Goal: Task Accomplishment & Management: Manage account settings

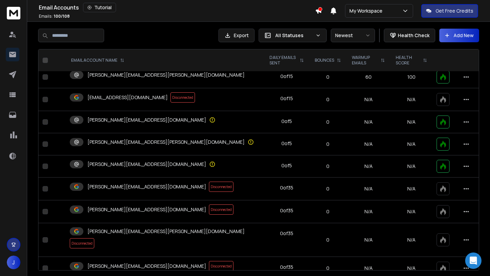
scroll to position [453, 0]
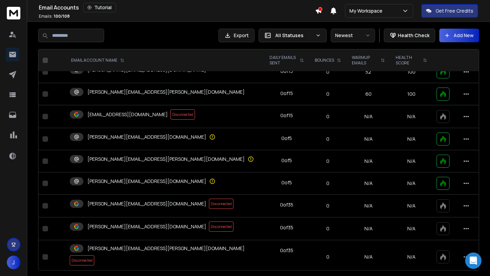
click at [467, 137] on icon at bounding box center [466, 139] width 6 height 6
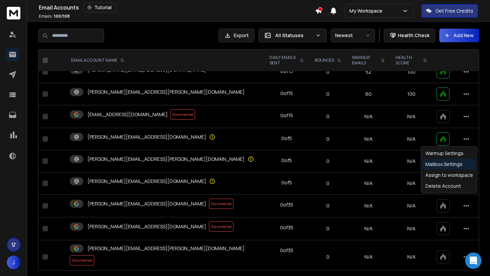
click at [445, 164] on div "Mailbox Settings" at bounding box center [449, 164] width 53 height 11
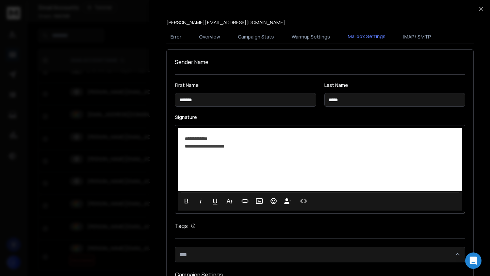
scroll to position [0, 0]
click at [415, 39] on button "IMAP/ SMTP" at bounding box center [417, 36] width 36 height 15
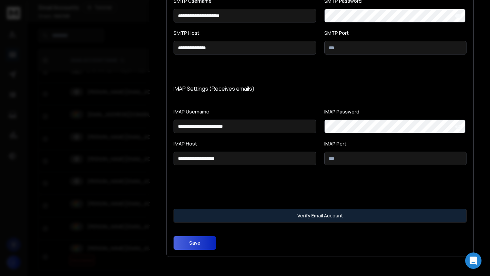
scroll to position [115, 0]
click at [311, 213] on button "Verify Email Account" at bounding box center [320, 216] width 293 height 14
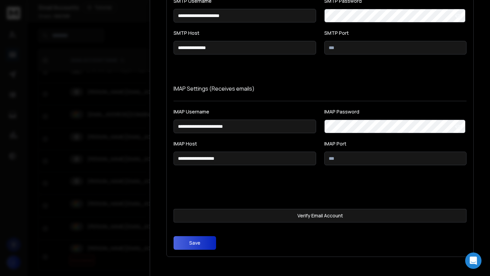
click at [202, 244] on button "Save" at bounding box center [195, 243] width 43 height 14
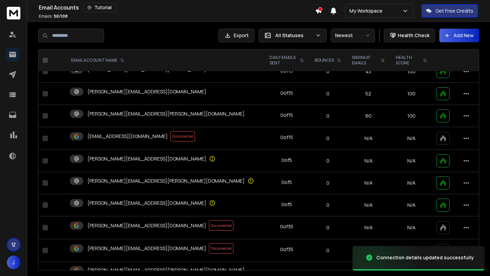
scroll to position [432, 0]
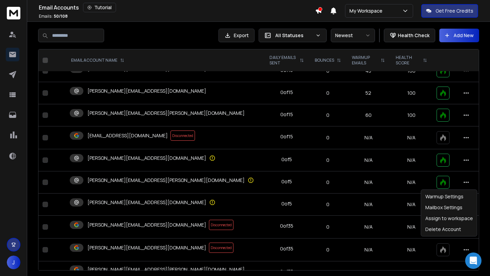
click at [463, 181] on icon at bounding box center [466, 182] width 6 height 6
click at [445, 207] on div "Mailbox Settings" at bounding box center [449, 207] width 53 height 11
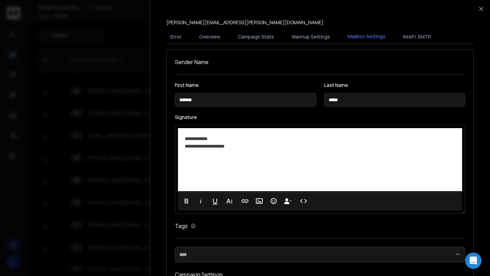
click at [358, 37] on button "Mailbox Settings" at bounding box center [367, 37] width 46 height 16
click at [313, 35] on button "Warmup Settings" at bounding box center [311, 36] width 47 height 15
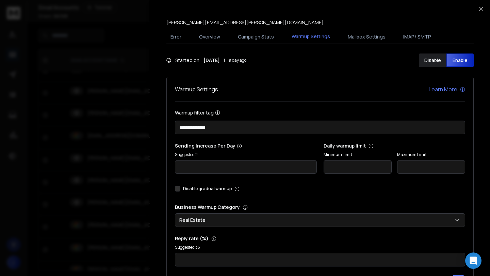
click at [259, 38] on button "Campaign Stats" at bounding box center [256, 36] width 44 height 15
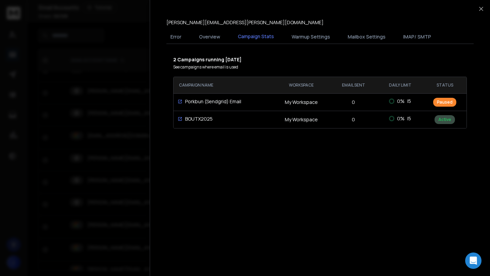
click at [358, 36] on button "Mailbox Settings" at bounding box center [367, 36] width 46 height 15
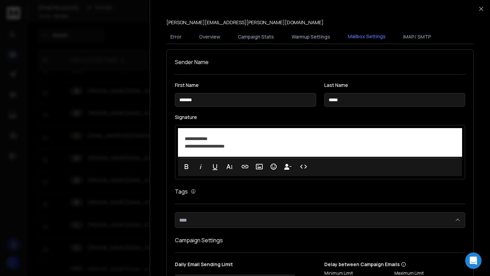
scroll to position [0, 0]
click at [419, 34] on button "IMAP/ SMTP" at bounding box center [417, 36] width 36 height 15
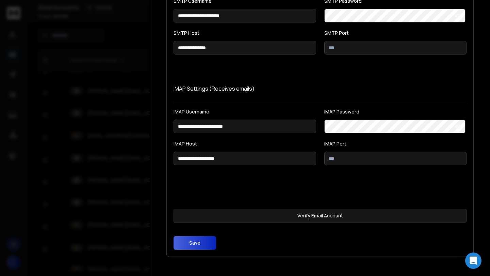
scroll to position [115, 0]
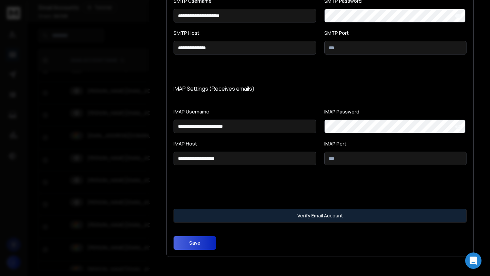
click at [304, 216] on button "Verify Email Account" at bounding box center [320, 216] width 293 height 14
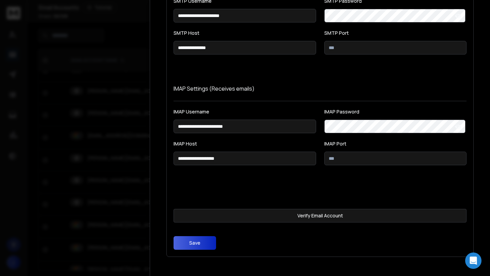
click at [192, 246] on button "Save" at bounding box center [195, 243] width 43 height 14
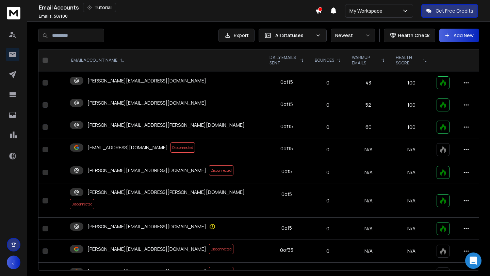
scroll to position [424, 0]
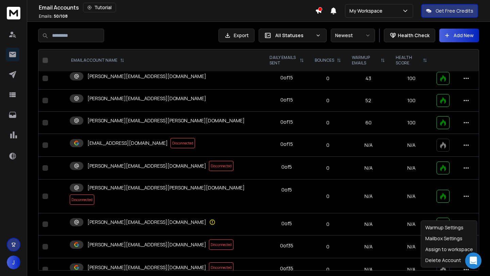
click at [467, 221] on icon at bounding box center [466, 224] width 6 height 6
click at [444, 238] on div "Mailbox Settings" at bounding box center [449, 238] width 53 height 11
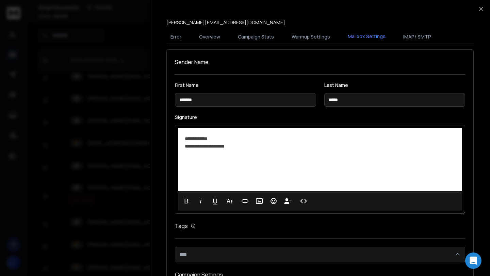
scroll to position [0, 0]
click at [416, 38] on button "IMAP/ SMTP" at bounding box center [417, 36] width 36 height 15
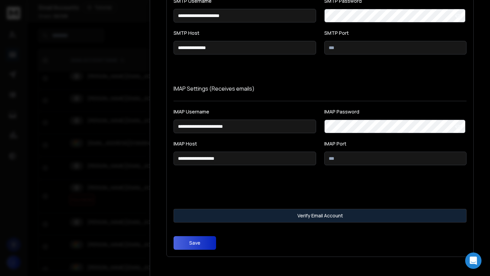
scroll to position [115, 0]
click at [306, 213] on button "Verify Email Account" at bounding box center [320, 216] width 293 height 14
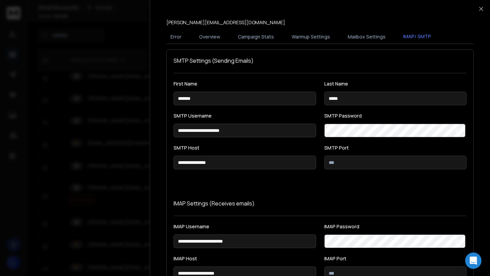
scroll to position [0, 0]
click at [481, 8] on icon "button" at bounding box center [481, 8] width 7 height 7
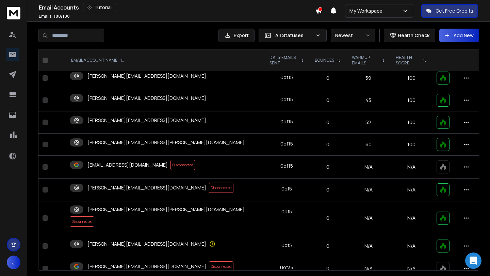
scroll to position [394, 0]
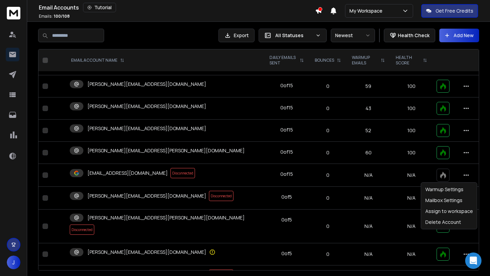
click at [465, 173] on icon at bounding box center [466, 175] width 6 height 6
click at [452, 188] on div "Warmup Settings" at bounding box center [449, 189] width 53 height 11
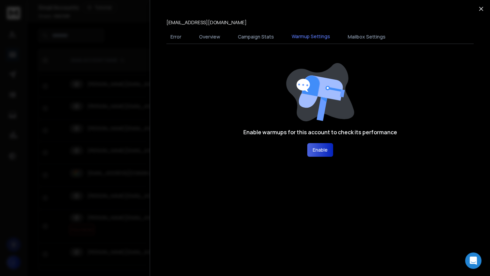
click at [481, 7] on icon "button" at bounding box center [481, 8] width 3 height 3
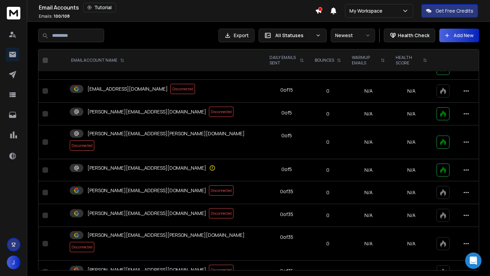
scroll to position [482, 0]
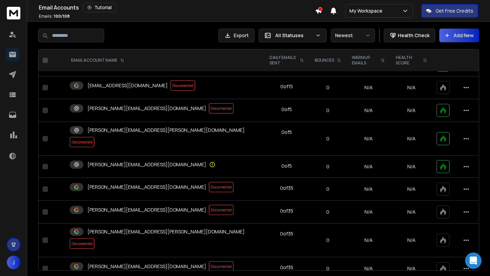
click at [467, 163] on icon at bounding box center [466, 166] width 6 height 6
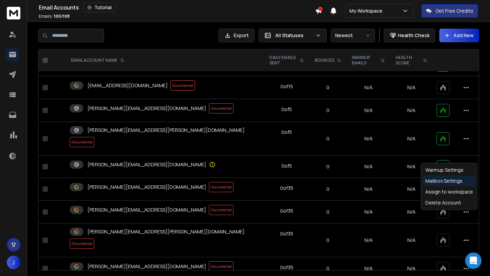
click at [447, 179] on div "Mailbox Settings" at bounding box center [449, 180] width 53 height 11
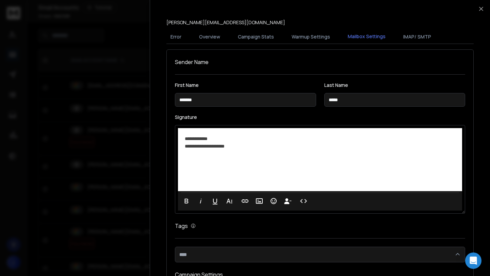
click at [414, 37] on button "IMAP/ SMTP" at bounding box center [417, 36] width 36 height 15
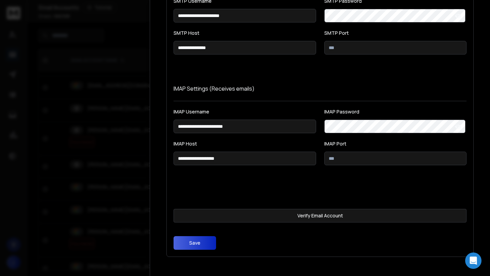
scroll to position [115, 0]
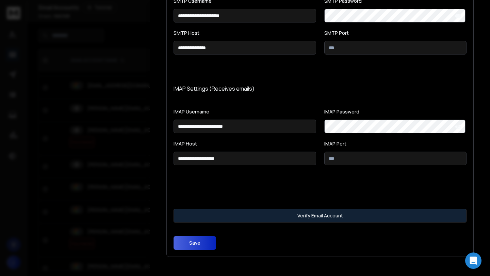
click at [321, 218] on button "Verify Email Account" at bounding box center [320, 216] width 293 height 14
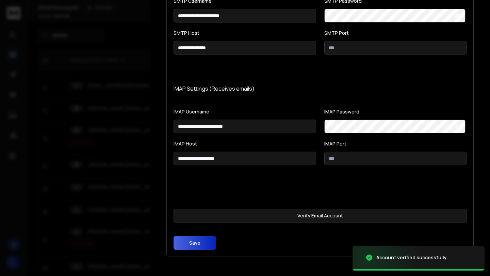
click at [208, 244] on button "Save" at bounding box center [195, 243] width 43 height 14
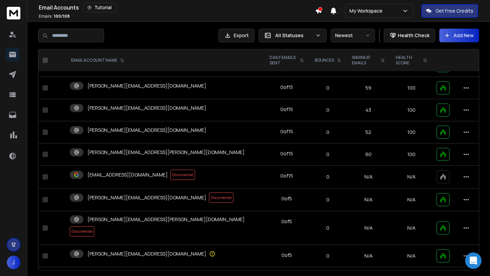
scroll to position [383, 0]
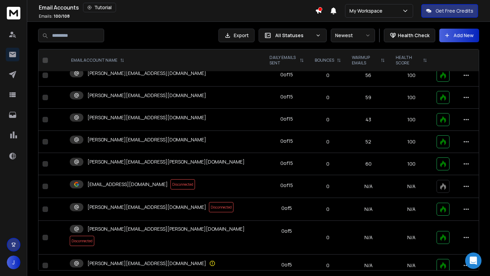
click at [467, 184] on icon at bounding box center [466, 186] width 6 height 6
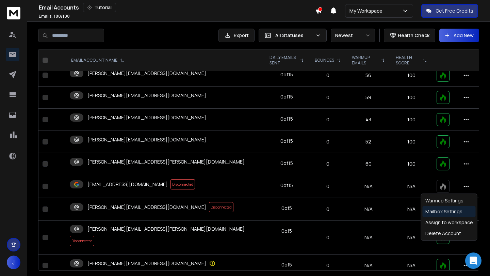
click at [442, 210] on div "Mailbox Settings" at bounding box center [449, 211] width 53 height 11
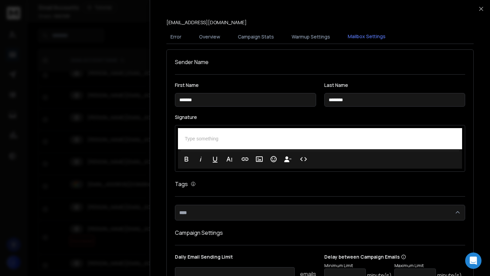
click at [369, 34] on button "Mailbox Settings" at bounding box center [367, 37] width 46 height 16
click at [312, 33] on button "Warmup Settings" at bounding box center [311, 36] width 47 height 15
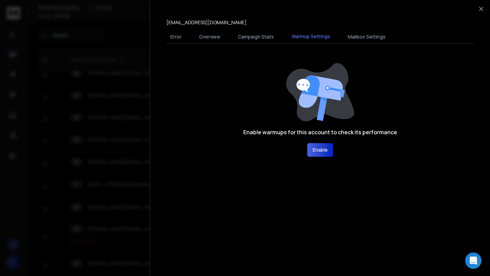
click at [358, 38] on button "Mailbox Settings" at bounding box center [367, 36] width 46 height 15
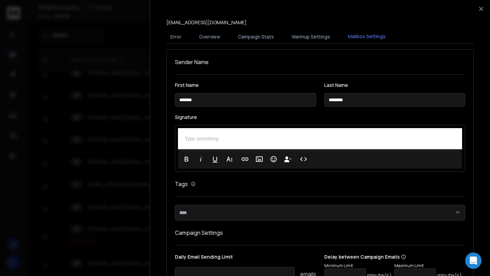
scroll to position [0, 0]
click at [309, 45] on div "Error Overview Campaign Stats Warmup Settings Mailbox Settings Sender Name Firs…" at bounding box center [319, 209] width 307 height 359
click at [309, 35] on button "Warmup Settings" at bounding box center [311, 36] width 47 height 15
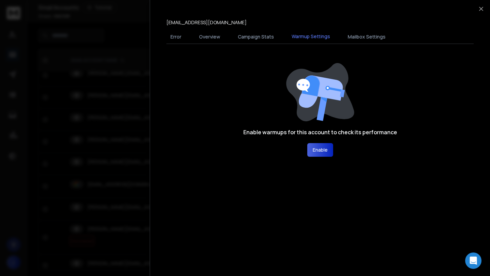
click at [268, 35] on button "Campaign Stats" at bounding box center [256, 36] width 44 height 15
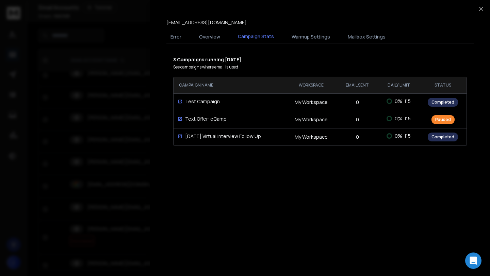
click at [363, 33] on button "Mailbox Settings" at bounding box center [367, 36] width 46 height 15
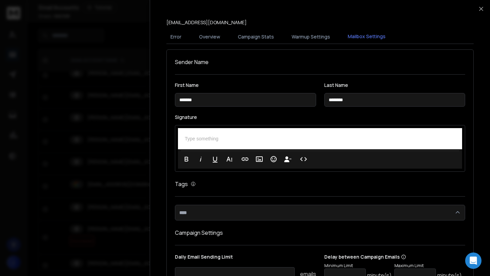
click at [219, 38] on button "Overview" at bounding box center [209, 36] width 29 height 15
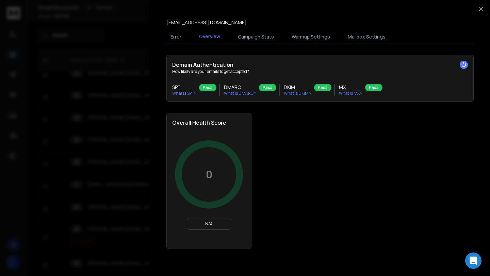
click at [301, 37] on button "Warmup Settings" at bounding box center [311, 36] width 47 height 15
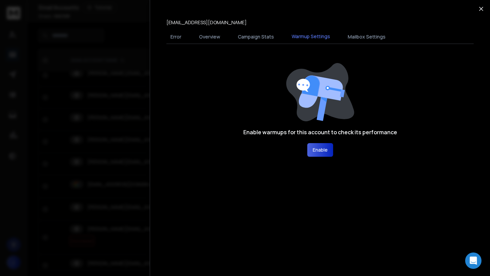
click at [480, 11] on icon "button" at bounding box center [481, 8] width 7 height 7
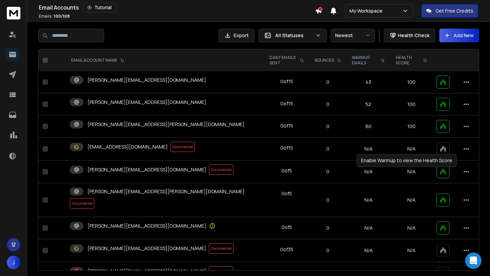
scroll to position [448, 0]
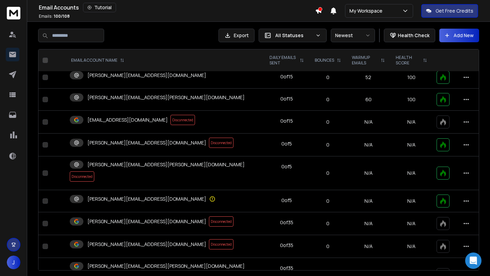
click at [134, 195] on p "[PERSON_NAME][EMAIL_ADDRESS][DOMAIN_NAME]" at bounding box center [146, 198] width 119 height 7
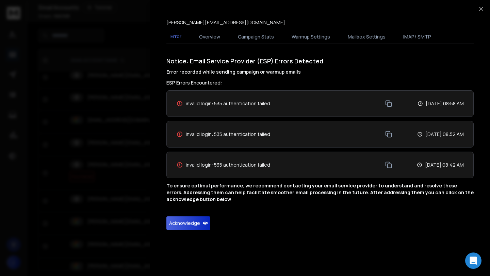
click at [202, 39] on button "Overview" at bounding box center [209, 36] width 29 height 15
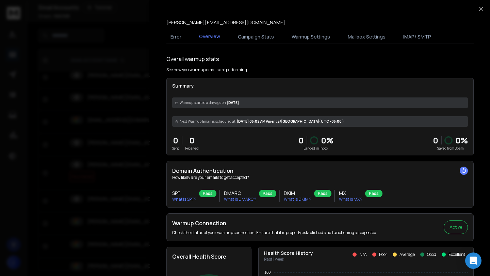
click at [255, 35] on button "Campaign Stats" at bounding box center [256, 36] width 44 height 15
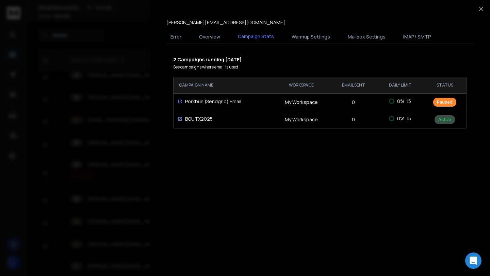
click at [307, 37] on button "Warmup Settings" at bounding box center [311, 36] width 47 height 15
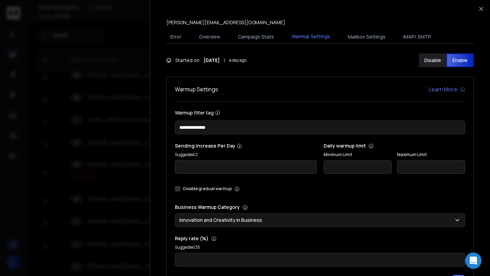
click at [360, 34] on button "Mailbox Settings" at bounding box center [367, 36] width 46 height 15
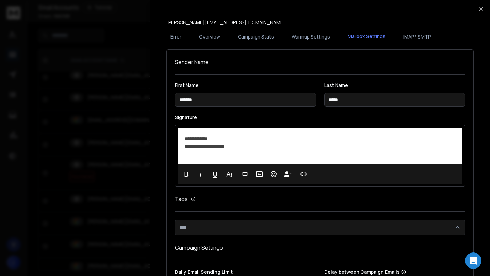
click at [413, 37] on button "IMAP/ SMTP" at bounding box center [417, 36] width 36 height 15
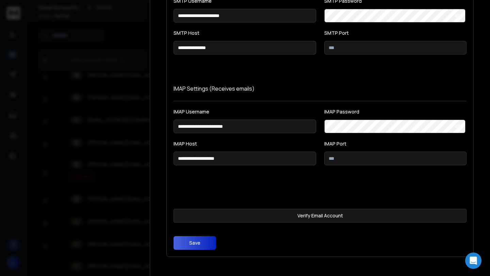
scroll to position [115, 0]
click at [314, 212] on button "Verify Email Account" at bounding box center [320, 216] width 293 height 14
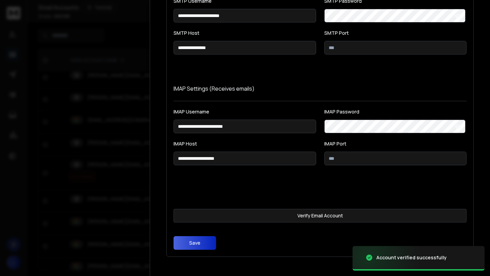
click at [212, 246] on button "Save" at bounding box center [195, 243] width 43 height 14
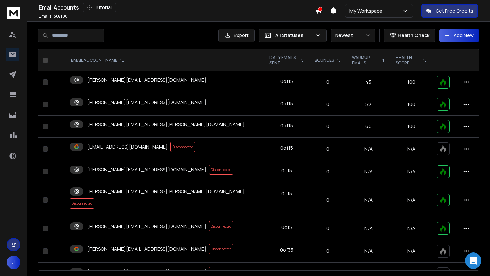
scroll to position [420, 0]
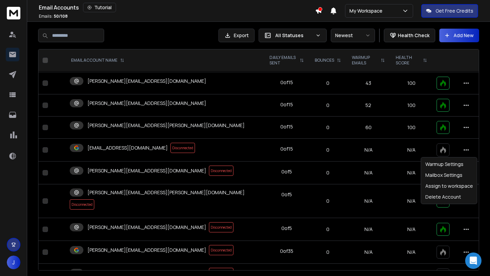
click at [464, 148] on icon at bounding box center [466, 150] width 6 height 6
click at [458, 145] on button at bounding box center [466, 150] width 17 height 12
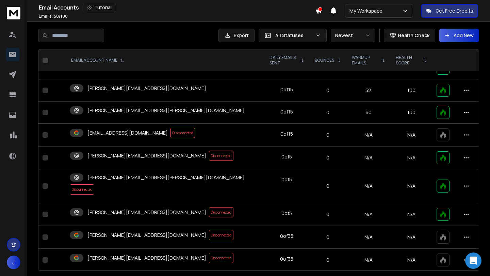
scroll to position [435, 0]
click at [125, 155] on p "[PERSON_NAME][EMAIL_ADDRESS][DOMAIN_NAME]" at bounding box center [146, 154] width 119 height 7
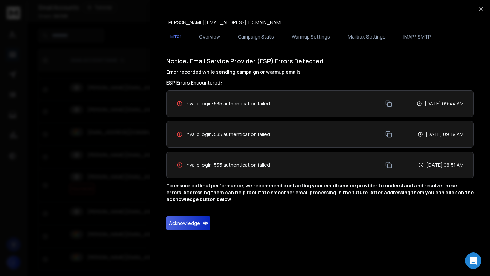
click at [205, 31] on button "Overview" at bounding box center [209, 36] width 29 height 15
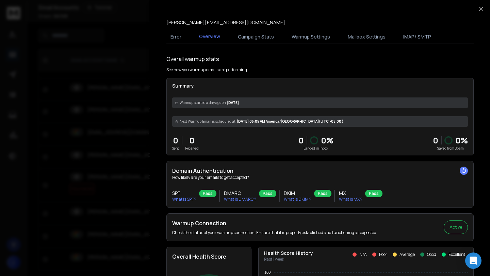
click at [246, 36] on button "Campaign Stats" at bounding box center [256, 36] width 44 height 15
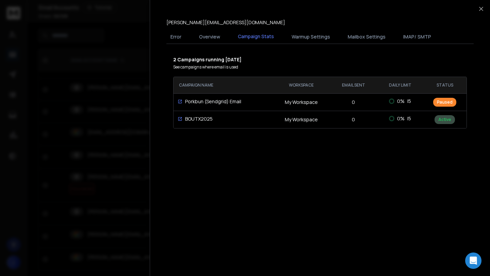
click at [295, 37] on button "Warmup Settings" at bounding box center [311, 36] width 47 height 15
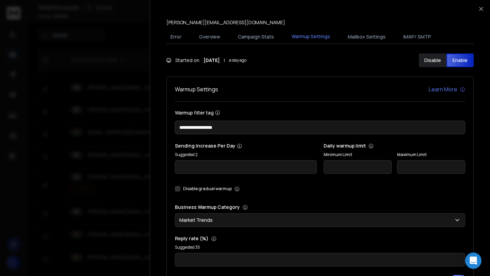
scroll to position [0, 0]
click at [361, 39] on button "Mailbox Settings" at bounding box center [367, 36] width 46 height 15
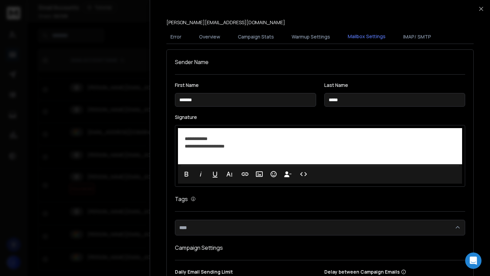
click at [413, 38] on button "IMAP/ SMTP" at bounding box center [417, 36] width 36 height 15
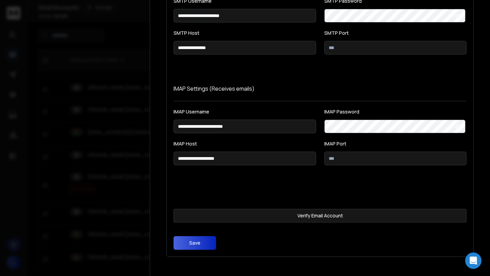
scroll to position [115, 0]
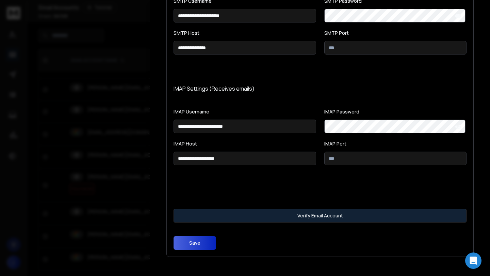
click at [276, 216] on button "Verify Email Account" at bounding box center [320, 216] width 293 height 14
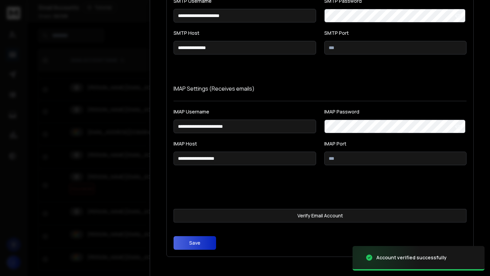
click at [214, 242] on button "Save" at bounding box center [195, 243] width 43 height 14
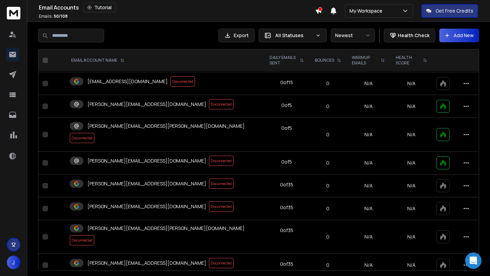
scroll to position [484, 0]
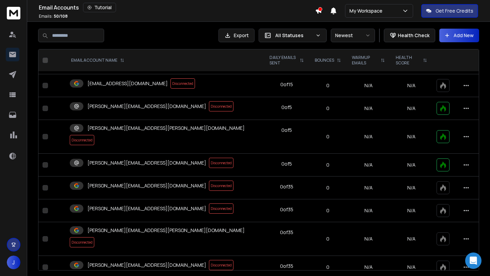
click at [129, 159] on p "[PERSON_NAME][EMAIL_ADDRESS][DOMAIN_NAME]" at bounding box center [146, 162] width 119 height 7
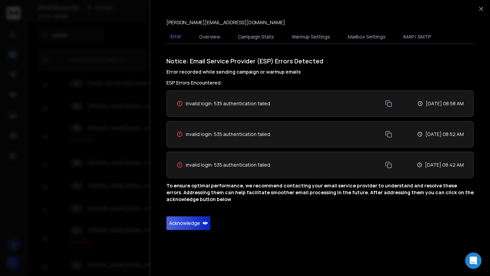
click at [213, 38] on button "Overview" at bounding box center [209, 36] width 29 height 15
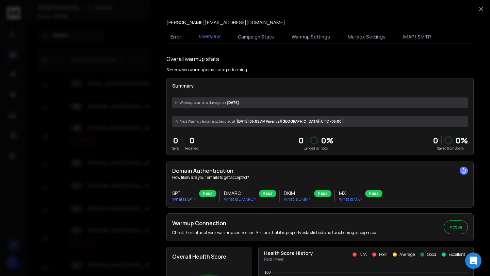
scroll to position [0, 0]
click at [251, 38] on button "Campaign Stats" at bounding box center [256, 36] width 44 height 15
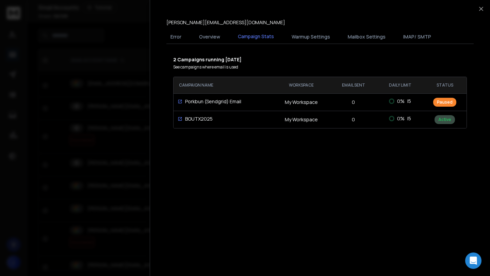
click at [307, 38] on button "Warmup Settings" at bounding box center [311, 36] width 47 height 15
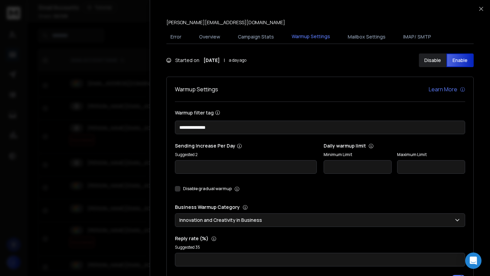
click at [376, 32] on button "Mailbox Settings" at bounding box center [367, 36] width 46 height 15
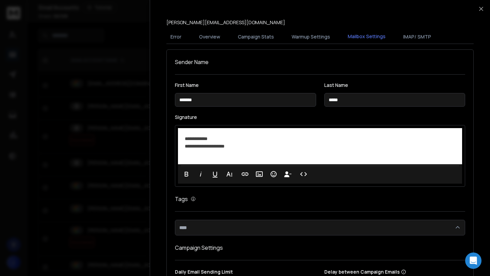
click at [418, 40] on button "IMAP/ SMTP" at bounding box center [417, 36] width 36 height 15
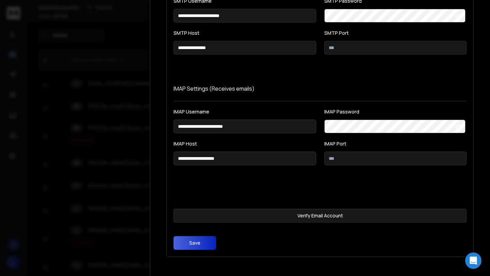
scroll to position [115, 0]
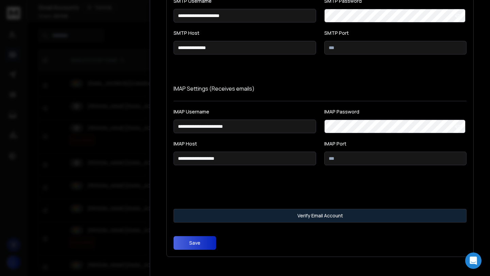
click at [354, 214] on button "Verify Email Account" at bounding box center [320, 216] width 293 height 14
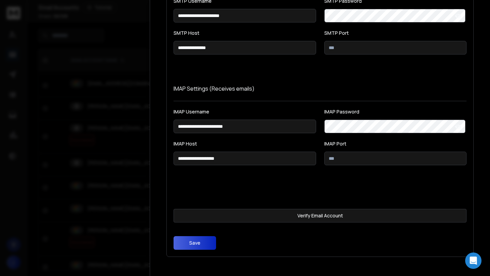
click at [196, 238] on button "Save" at bounding box center [195, 243] width 43 height 14
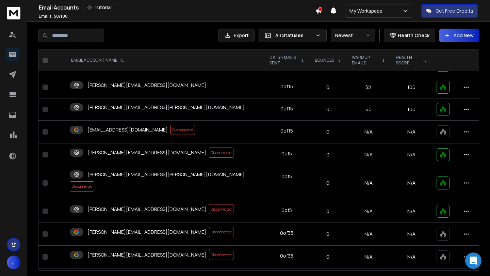
scroll to position [440, 0]
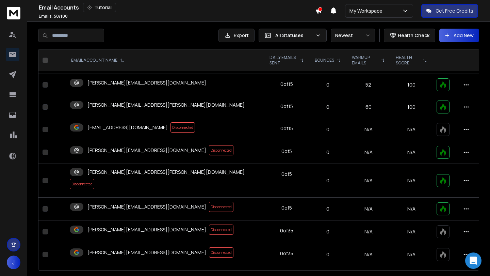
click at [123, 151] on p "[PERSON_NAME][EMAIL_ADDRESS][DOMAIN_NAME]" at bounding box center [146, 150] width 119 height 7
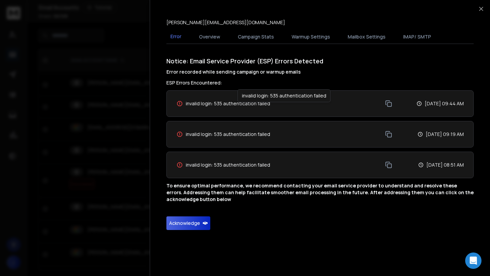
click at [239, 107] on span "invalid login: 535 authentication failed" at bounding box center [228, 103] width 84 height 7
click at [417, 107] on div "[DATE] 09:44 AM" at bounding box center [440, 103] width 47 height 7
click at [212, 40] on button "Overview" at bounding box center [209, 36] width 29 height 15
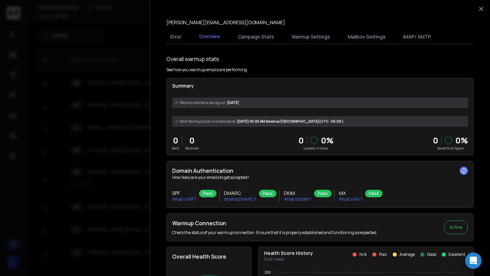
scroll to position [0, 0]
click at [264, 39] on button "Campaign Stats" at bounding box center [256, 36] width 44 height 15
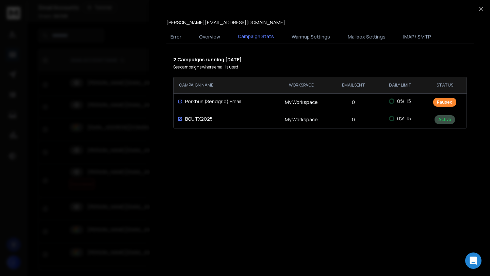
click at [300, 37] on button "Warmup Settings" at bounding box center [311, 36] width 47 height 15
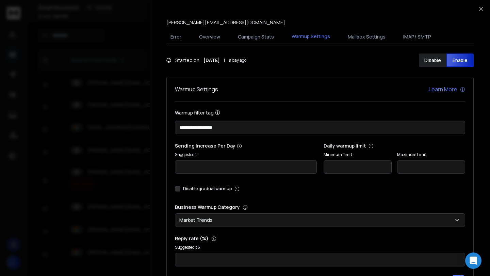
click at [350, 37] on button "Mailbox Settings" at bounding box center [367, 36] width 46 height 15
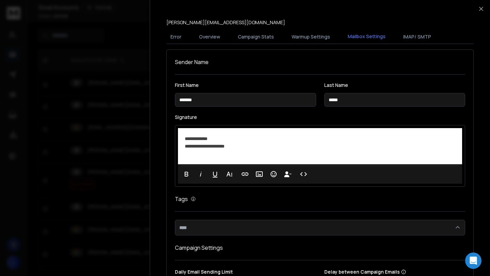
click at [412, 38] on button "IMAP/ SMTP" at bounding box center [417, 36] width 36 height 15
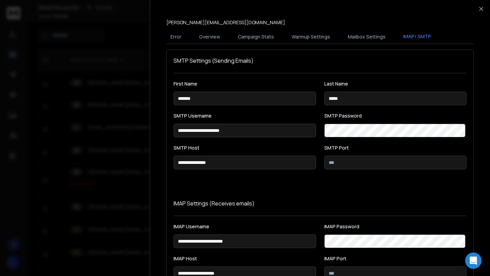
click at [179, 33] on button "Error" at bounding box center [175, 36] width 19 height 15
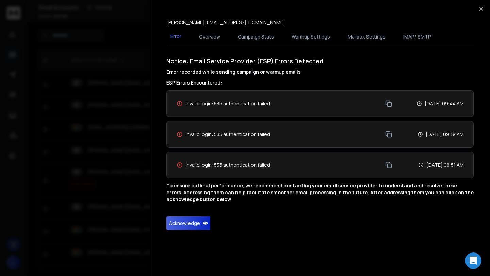
click at [216, 36] on button "Overview" at bounding box center [209, 36] width 29 height 15
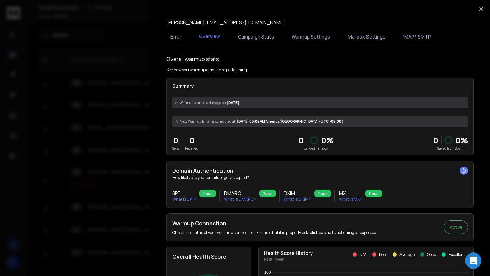
click at [253, 34] on button "Campaign Stats" at bounding box center [256, 36] width 44 height 15
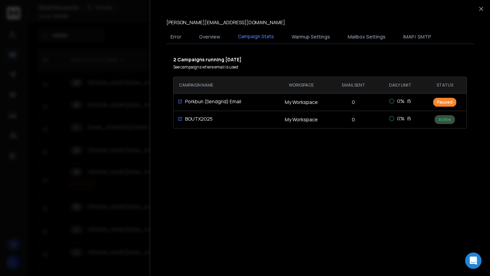
click at [302, 37] on button "Warmup Settings" at bounding box center [311, 36] width 47 height 15
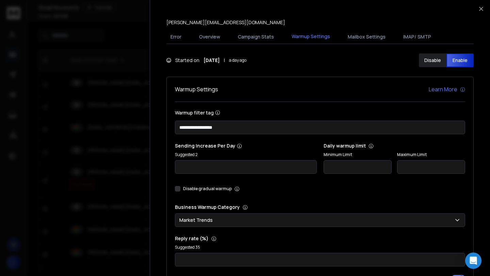
click at [368, 39] on button "Mailbox Settings" at bounding box center [367, 36] width 46 height 15
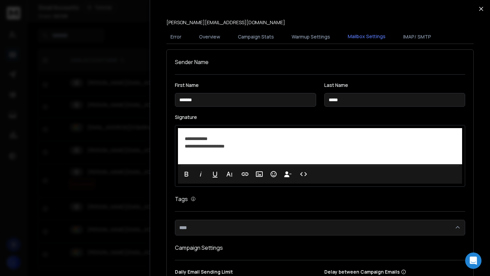
click at [480, 11] on icon "button" at bounding box center [481, 8] width 7 height 7
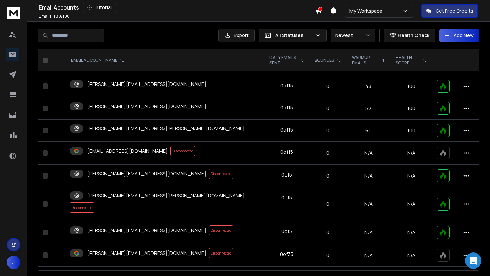
scroll to position [416, 0]
click at [466, 175] on icon at bounding box center [466, 176] width 6 height 6
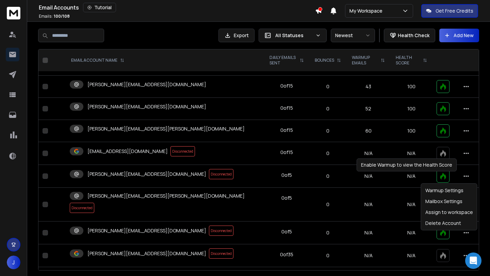
click at [419, 174] on p "N/A" at bounding box center [411, 176] width 34 height 7
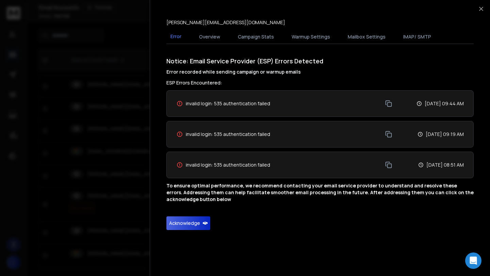
click at [411, 36] on button "IMAP/ SMTP" at bounding box center [417, 36] width 36 height 15
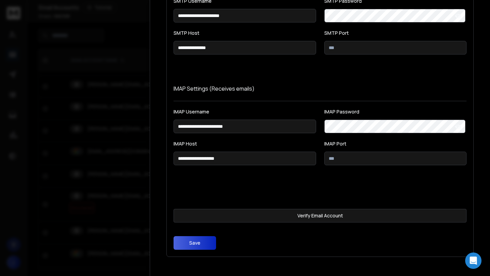
scroll to position [115, 0]
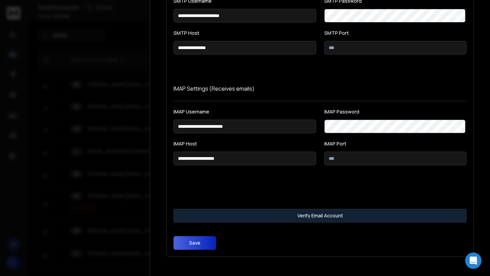
click at [318, 219] on button "Verify Email Account" at bounding box center [320, 216] width 293 height 14
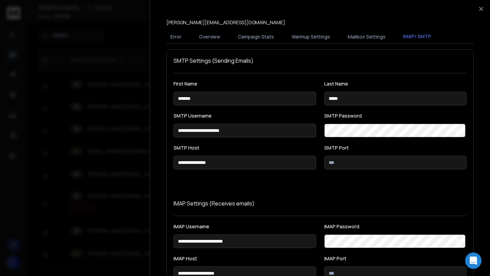
scroll to position [0, 0]
click at [362, 33] on button "Mailbox Settings" at bounding box center [367, 36] width 46 height 15
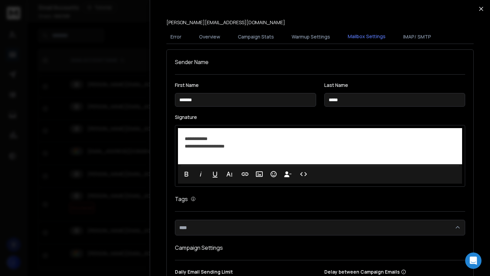
click at [480, 7] on icon "button" at bounding box center [481, 8] width 7 height 7
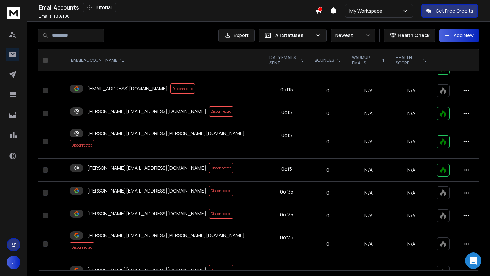
scroll to position [477, 0]
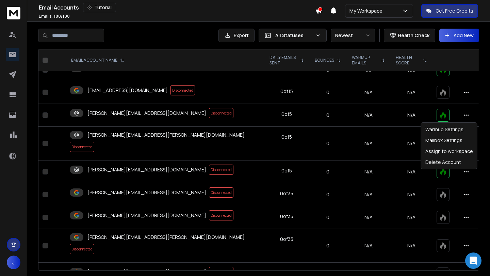
click at [466, 115] on icon at bounding box center [466, 114] width 5 height 1
click at [448, 141] on div "Mailbox Settings" at bounding box center [449, 140] width 53 height 11
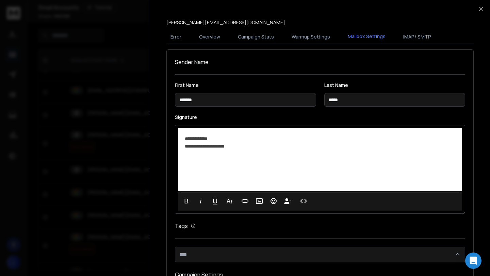
click at [411, 38] on button "IMAP/ SMTP" at bounding box center [417, 36] width 36 height 15
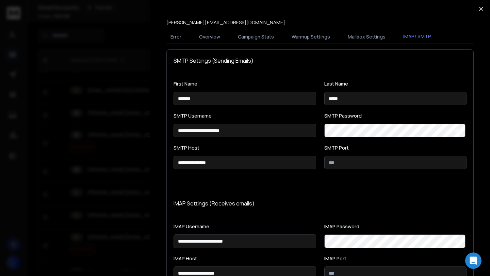
click at [478, 9] on icon "button" at bounding box center [481, 8] width 7 height 7
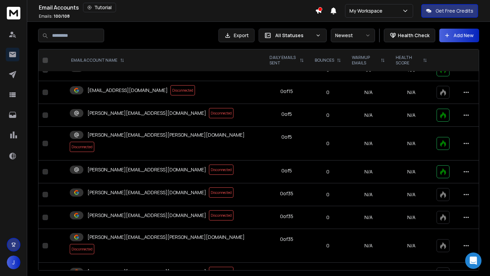
click at [132, 166] on p "[PERSON_NAME][EMAIL_ADDRESS][DOMAIN_NAME]" at bounding box center [146, 169] width 119 height 7
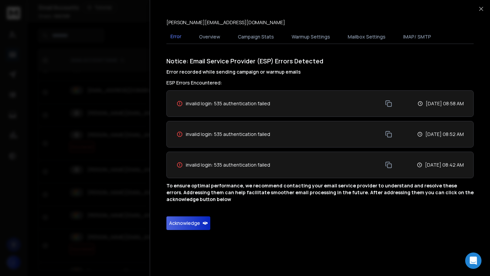
click at [209, 33] on button "Overview" at bounding box center [209, 36] width 29 height 15
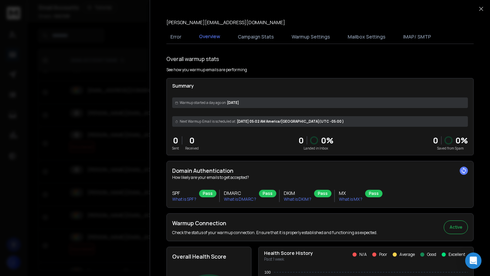
scroll to position [0, 0]
click at [255, 36] on button "Campaign Stats" at bounding box center [256, 36] width 44 height 15
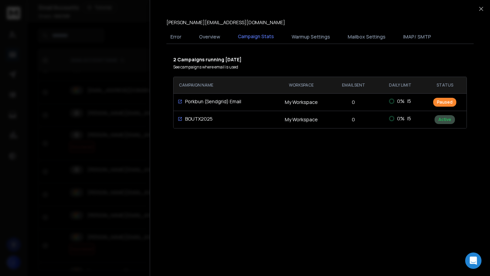
click at [313, 38] on button "Warmup Settings" at bounding box center [311, 36] width 47 height 15
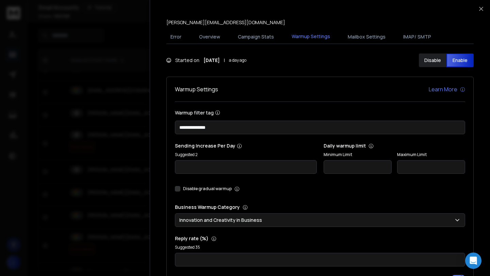
click at [368, 36] on button "Mailbox Settings" at bounding box center [367, 36] width 46 height 15
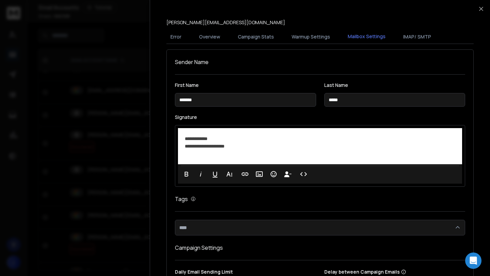
click at [409, 36] on button "IMAP/ SMTP" at bounding box center [417, 36] width 36 height 15
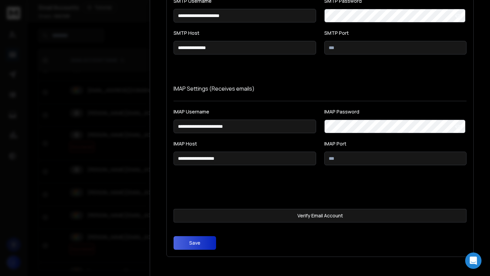
scroll to position [115, 0]
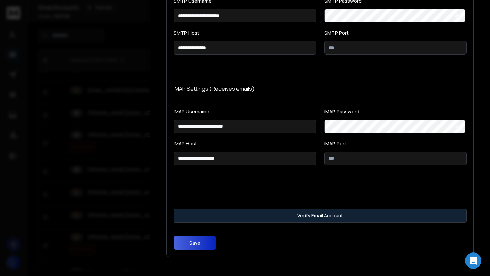
click at [315, 213] on button "Verify Email Account" at bounding box center [320, 216] width 293 height 14
click at [319, 211] on button "Verify Email Account" at bounding box center [320, 216] width 293 height 14
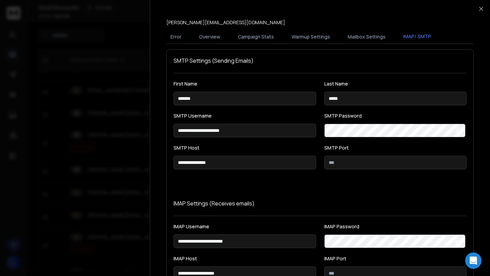
scroll to position [0, 0]
click at [478, 10] on icon "button" at bounding box center [481, 8] width 7 height 7
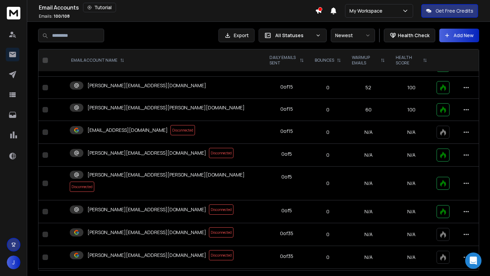
scroll to position [438, 0]
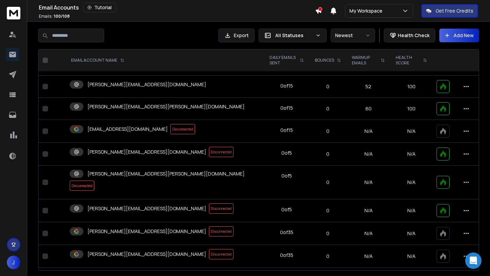
click at [114, 129] on p "[EMAIL_ADDRESS][DOMAIN_NAME]" at bounding box center [127, 129] width 80 height 7
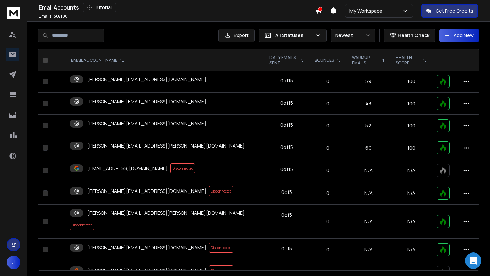
scroll to position [406, 0]
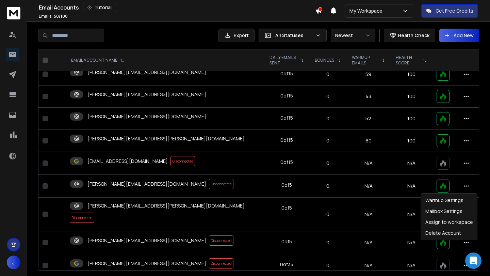
click at [466, 185] on icon at bounding box center [466, 186] width 6 height 6
click at [444, 212] on div "Mailbox Settings" at bounding box center [449, 211] width 53 height 11
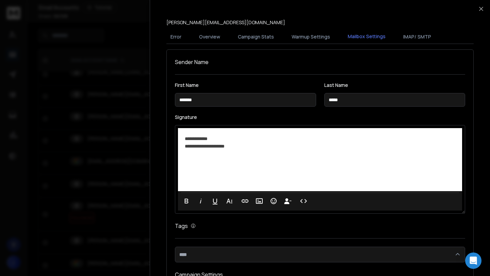
click at [209, 38] on button "Overview" at bounding box center [209, 36] width 29 height 15
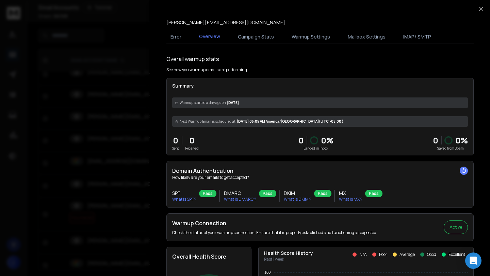
scroll to position [0, 0]
click at [253, 34] on button "Campaign Stats" at bounding box center [256, 36] width 44 height 15
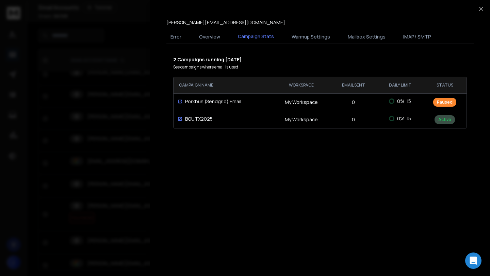
click at [304, 39] on button "Warmup Settings" at bounding box center [311, 36] width 47 height 15
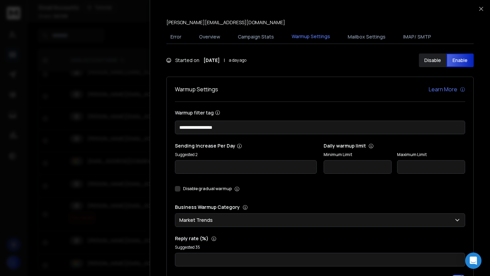
click at [367, 37] on button "Mailbox Settings" at bounding box center [367, 36] width 46 height 15
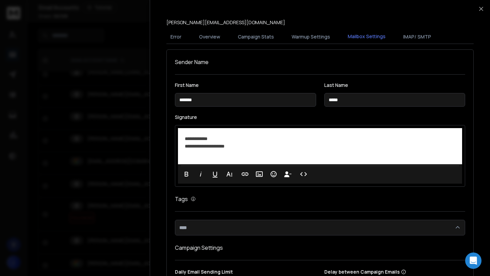
click at [422, 35] on button "IMAP/ SMTP" at bounding box center [417, 36] width 36 height 15
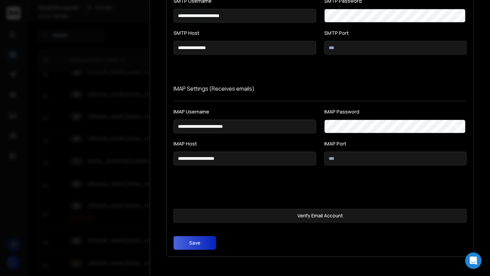
scroll to position [115, 0]
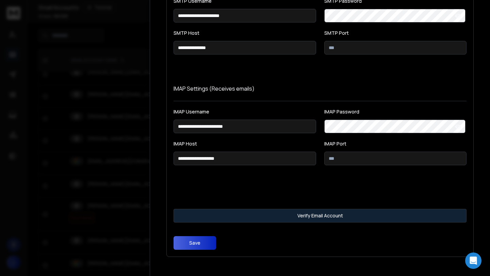
click at [288, 218] on button "Verify Email Account" at bounding box center [320, 216] width 293 height 14
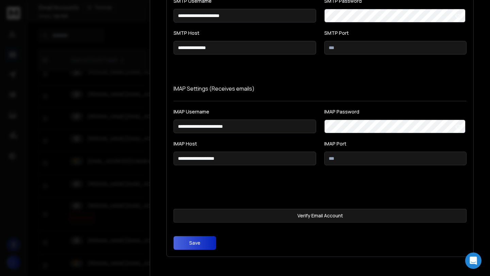
click at [481, 48] on div "**********" at bounding box center [320, 138] width 340 height 276
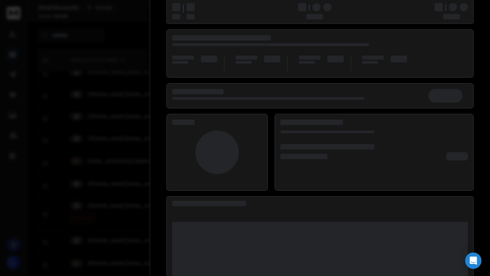
click at [93, 111] on div at bounding box center [245, 138] width 490 height 276
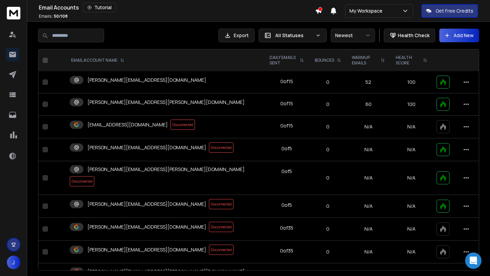
scroll to position [444, 0]
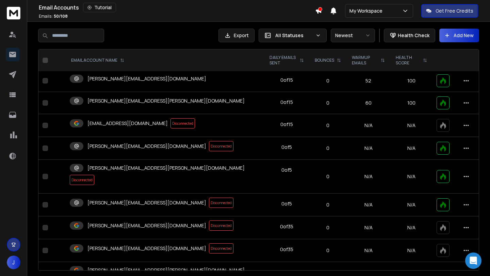
click at [481, 249] on div "Export All Statuses Newest Health Check Add New EMAIL ACCOUNT NAME DAILY EMAILS…" at bounding box center [258, 149] width 463 height 255
click at [476, 264] on div "Open Intercom Messenger" at bounding box center [474, 260] width 18 height 18
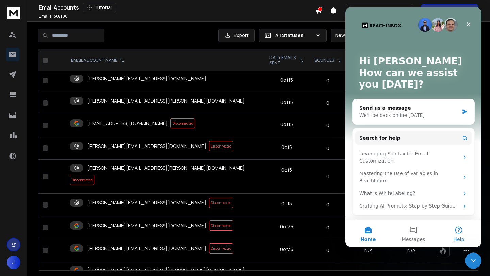
scroll to position [0, 0]
click at [412, 230] on button "Messages" at bounding box center [413, 233] width 45 height 27
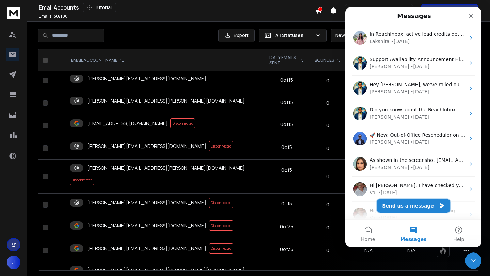
click at [426, 204] on button "Send us a message" at bounding box center [414, 206] width 74 height 14
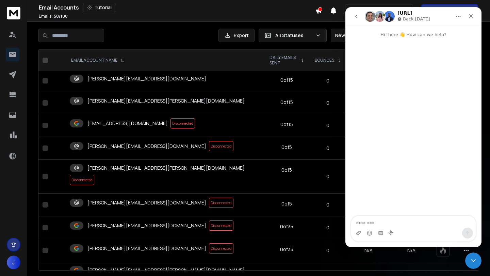
click at [410, 224] on textarea "Message…" at bounding box center [413, 222] width 125 height 12
click at [469, 15] on icon "Close" at bounding box center [470, 15] width 5 height 5
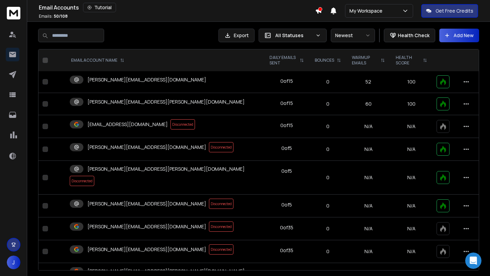
scroll to position [440, 0]
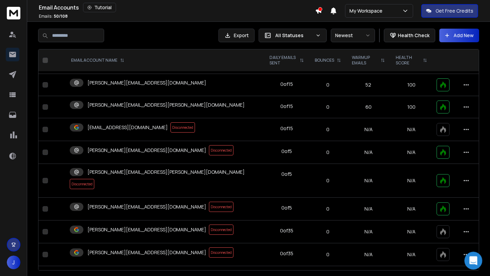
click at [472, 262] on icon "Open Intercom Messenger" at bounding box center [472, 259] width 11 height 11
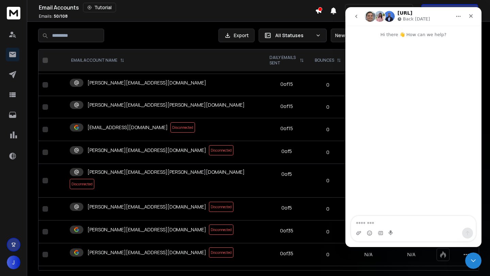
click at [400, 221] on textarea "Message…" at bounding box center [413, 222] width 125 height 12
type textarea "**********"
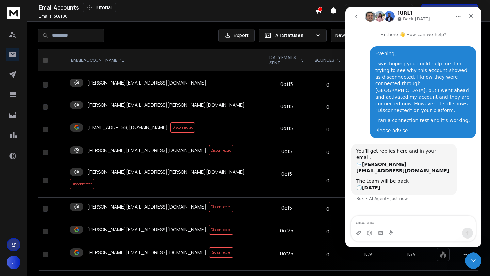
click at [387, 219] on textarea "Message…" at bounding box center [413, 222] width 125 height 12
click at [391, 233] on icon "Start recording" at bounding box center [391, 232] width 5 height 5
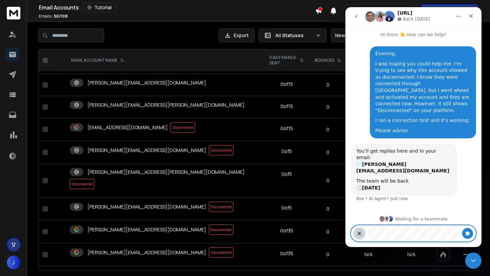
click at [362, 233] on button "Clear recording" at bounding box center [359, 233] width 11 height 11
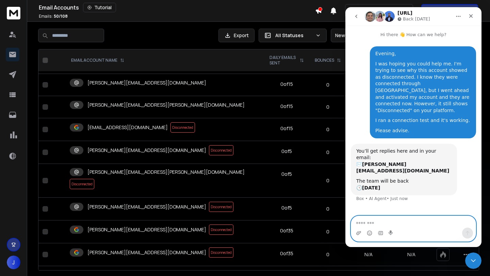
click at [437, 189] on div "Evening, I was hoping you could help me. I'm trying to see why this account sho…" at bounding box center [413, 124] width 136 height 172
click at [470, 16] on icon "Close" at bounding box center [471, 16] width 4 height 4
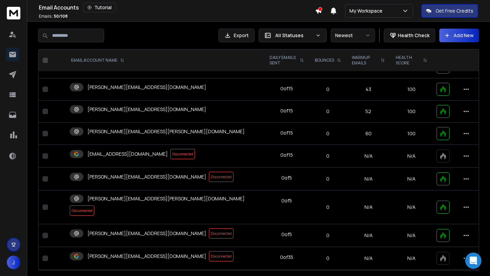
scroll to position [413, 0]
click at [96, 176] on p "[PERSON_NAME][EMAIL_ADDRESS][DOMAIN_NAME]" at bounding box center [146, 177] width 119 height 7
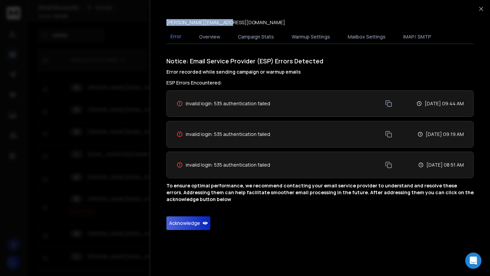
drag, startPoint x: 166, startPoint y: 22, endPoint x: 222, endPoint y: 23, distance: 55.1
click at [222, 23] on div "[PERSON_NAME][EMAIL_ADDRESS][DOMAIN_NAME]" at bounding box center [319, 22] width 307 height 7
copy p "[PERSON_NAME][EMAIL_ADDRESS][DOMAIN_NAME]"
click at [480, 9] on icon "button" at bounding box center [481, 8] width 3 height 3
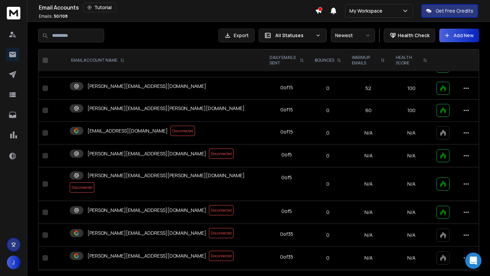
scroll to position [414, 0]
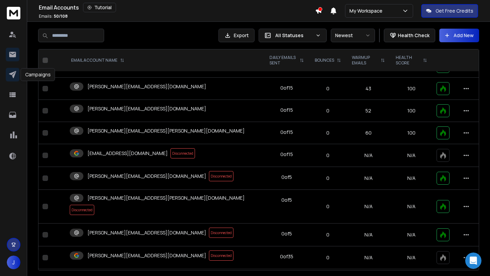
click at [15, 75] on icon at bounding box center [13, 74] width 8 height 8
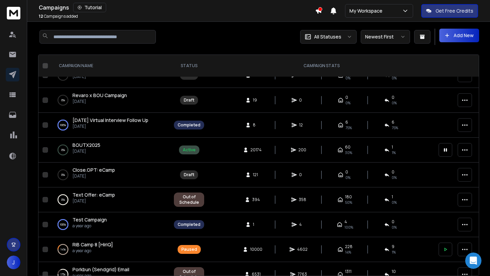
scroll to position [15, 0]
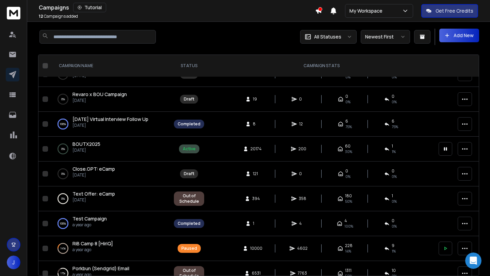
click at [92, 144] on span "BOUTX2025" at bounding box center [86, 144] width 28 height 6
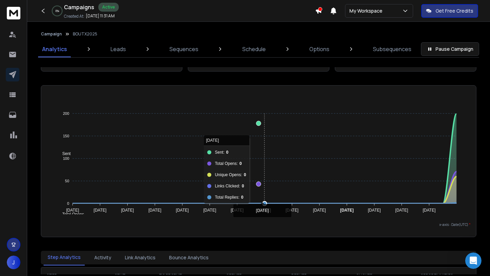
scroll to position [85, 0]
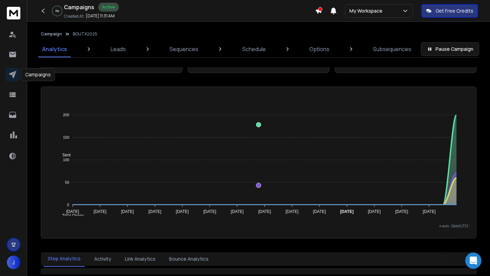
click at [15, 74] on icon at bounding box center [12, 74] width 7 height 7
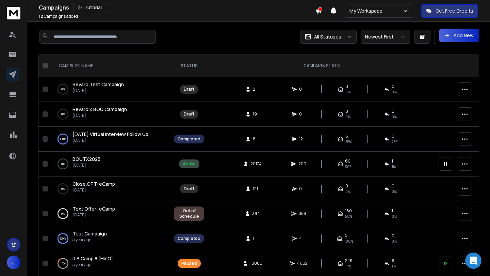
click at [466, 164] on icon "button" at bounding box center [464, 163] width 7 height 7
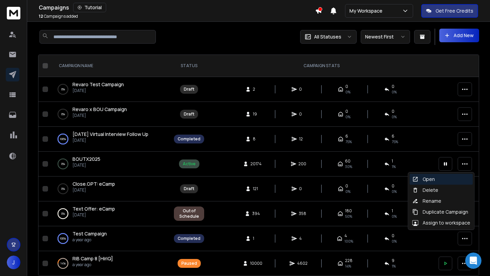
click at [429, 181] on div "Open" at bounding box center [423, 179] width 22 height 7
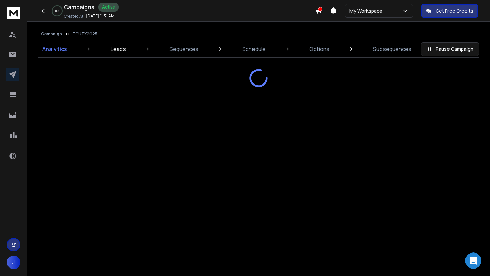
click at [119, 50] on p "Leads" at bounding box center [118, 49] width 15 height 8
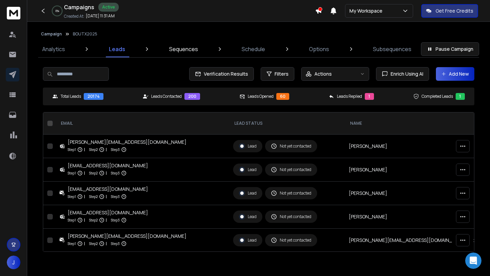
click at [181, 46] on p "Sequences" at bounding box center [183, 49] width 29 height 8
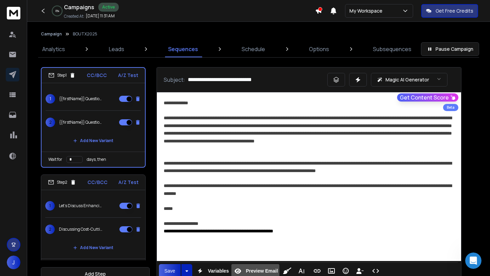
click at [267, 270] on span "Preview Email" at bounding box center [261, 271] width 35 height 6
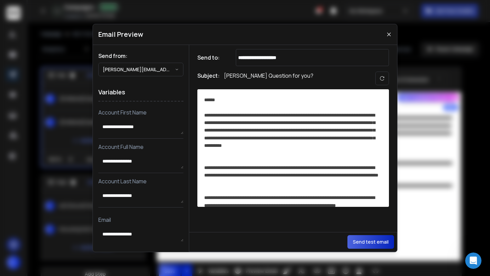
type input "**********"
type input "*"
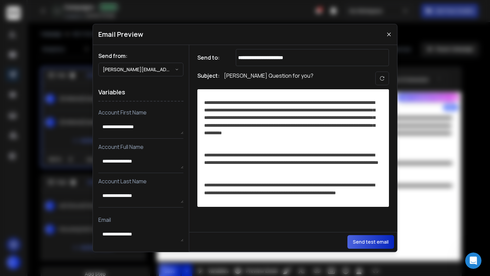
scroll to position [14, 0]
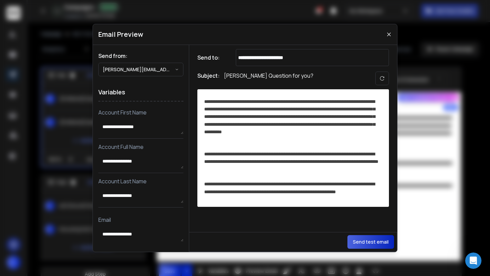
type input "**********"
click at [182, 165] on textarea "**********" at bounding box center [140, 162] width 85 height 14
click at [142, 158] on textarea "**********" at bounding box center [140, 162] width 85 height 14
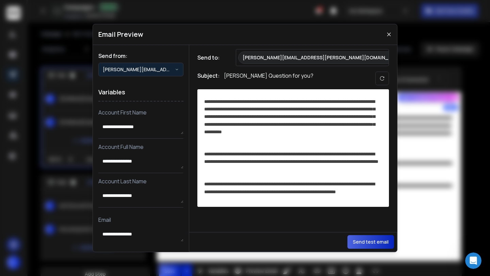
click at [175, 69] on icon "button" at bounding box center [177, 69] width 4 height 7
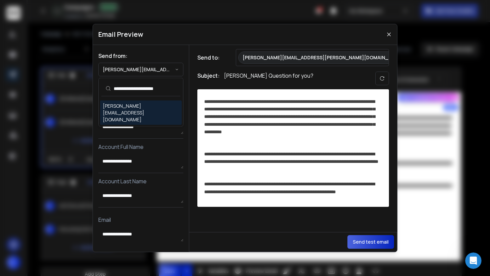
type input "**********"
click at [145, 104] on div "[PERSON_NAME][EMAIL_ADDRESS][DOMAIN_NAME]" at bounding box center [141, 112] width 76 height 20
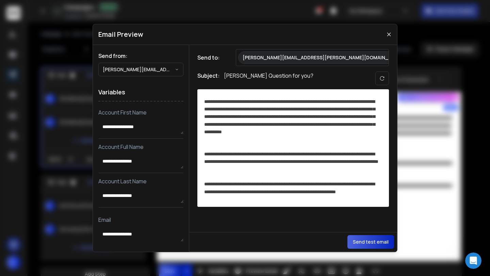
click at [370, 240] on button "Send test email" at bounding box center [370, 242] width 47 height 14
click at [389, 35] on icon at bounding box center [388, 34] width 5 height 5
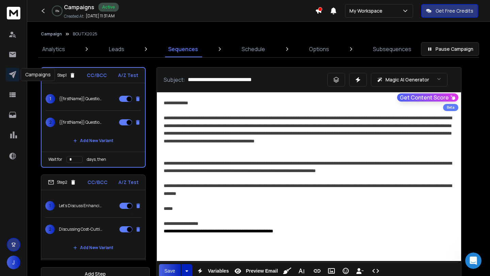
click at [13, 73] on icon at bounding box center [12, 74] width 7 height 7
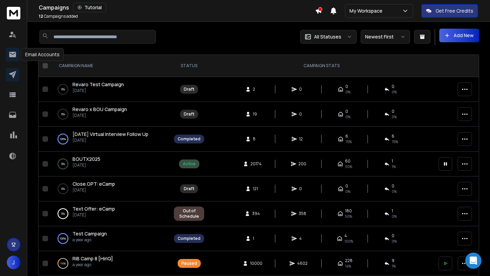
click at [11, 50] on link at bounding box center [13, 55] width 14 height 14
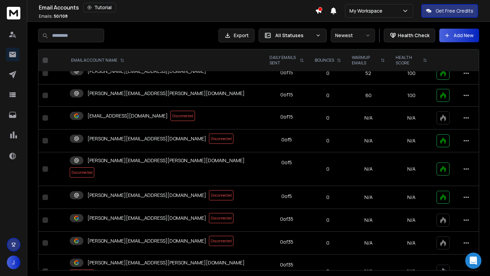
scroll to position [452, 0]
click at [105, 133] on div "[PERSON_NAME][EMAIL_ADDRESS][DOMAIN_NAME] Disconnected" at bounding box center [165, 138] width 190 height 10
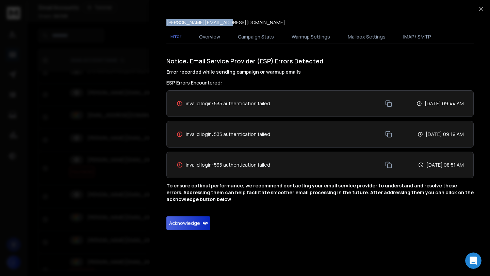
drag, startPoint x: 167, startPoint y: 23, endPoint x: 232, endPoint y: 23, distance: 65.7
click at [232, 23] on div "[PERSON_NAME][EMAIL_ADDRESS][DOMAIN_NAME]" at bounding box center [319, 22] width 307 height 7
copy p "[PERSON_NAME][EMAIL_ADDRESS][DOMAIN_NAME]"
click at [348, 22] on div "[PERSON_NAME][EMAIL_ADDRESS][DOMAIN_NAME]" at bounding box center [319, 22] width 307 height 7
click at [482, 11] on icon "button" at bounding box center [481, 8] width 7 height 7
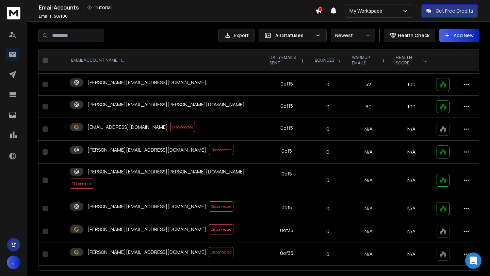
scroll to position [441, 0]
click at [14, 71] on icon at bounding box center [13, 74] width 8 height 8
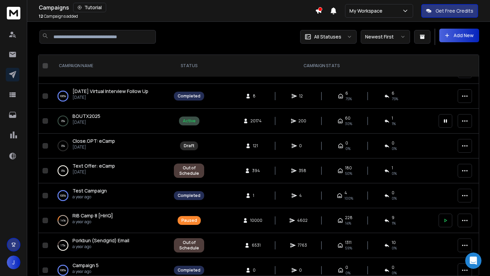
scroll to position [19, 0]
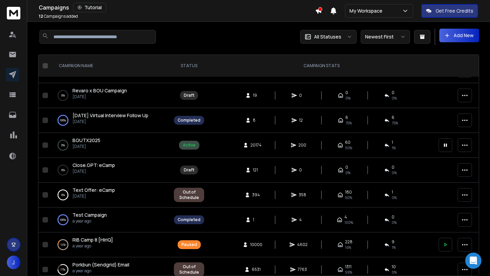
click at [467, 144] on icon "button" at bounding box center [464, 145] width 7 height 7
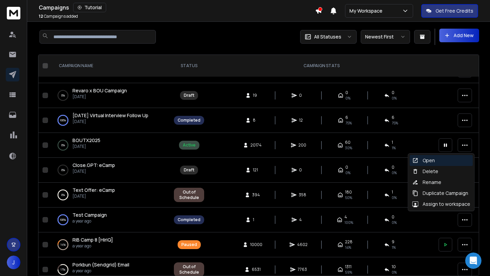
click at [425, 160] on div "Open" at bounding box center [423, 160] width 22 height 7
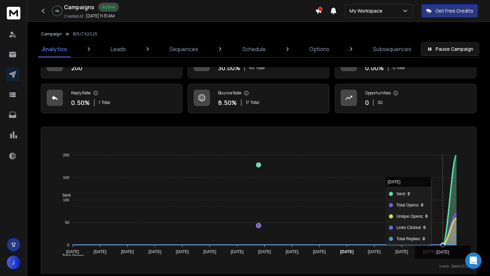
scroll to position [47, 0]
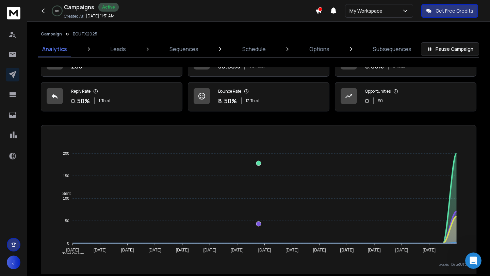
click at [347, 119] on div "Leads Contacted 200 Open Rate 30.00 % 60 Total Click Rate 0.00 % 0 Total Reply …" at bounding box center [259, 214] width 436 height 335
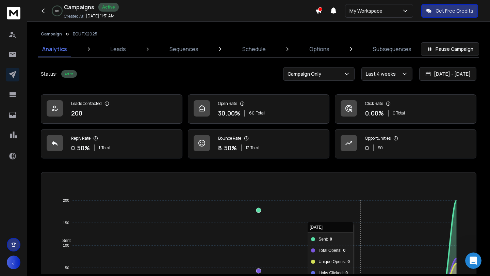
scroll to position [0, 0]
click at [123, 49] on p "Leads" at bounding box center [118, 49] width 15 height 8
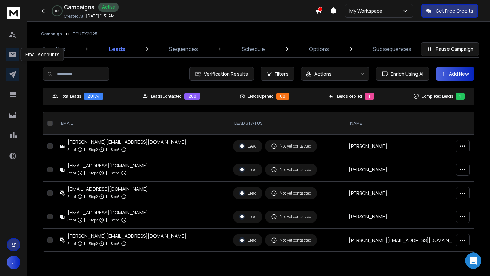
click at [14, 58] on icon at bounding box center [13, 54] width 8 height 8
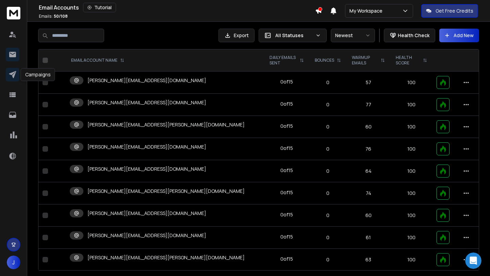
click at [12, 78] on icon at bounding box center [13, 74] width 8 height 8
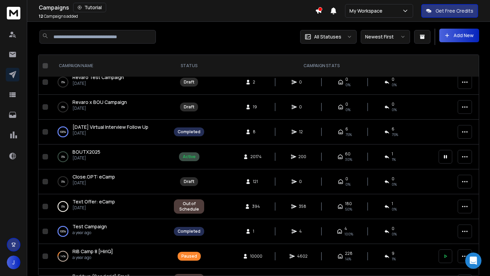
scroll to position [7, 0]
click at [466, 155] on icon "button" at bounding box center [464, 156] width 7 height 7
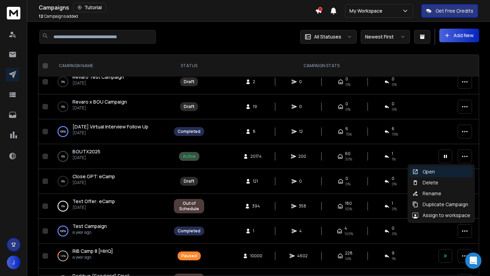
click at [402, 156] on div "20174 200 60 30 % 1 1 %" at bounding box center [322, 156] width 170 height 11
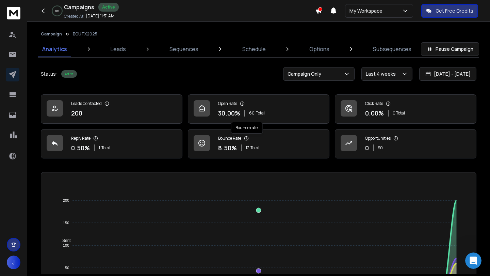
click at [248, 136] on icon at bounding box center [246, 138] width 5 height 5
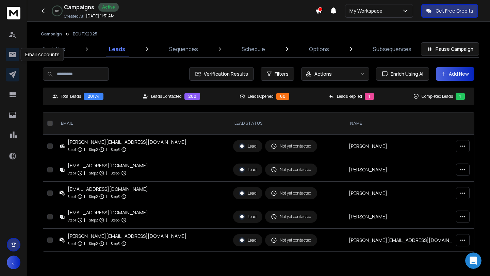
click at [13, 53] on icon at bounding box center [12, 54] width 7 height 5
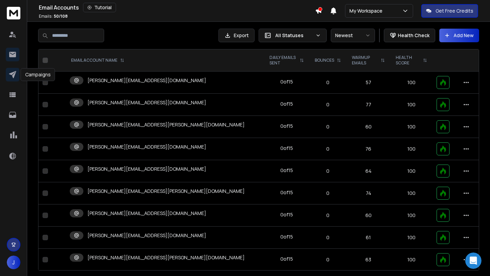
click at [16, 77] on icon at bounding box center [13, 74] width 8 height 8
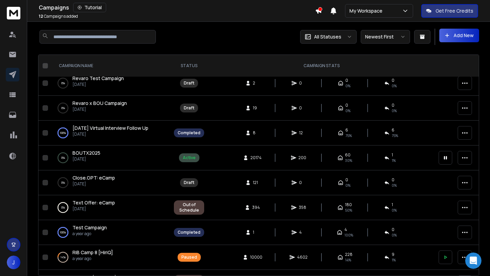
scroll to position [7, 0]
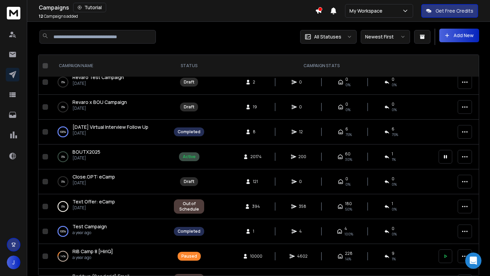
click at [467, 158] on icon "button" at bounding box center [464, 156] width 7 height 7
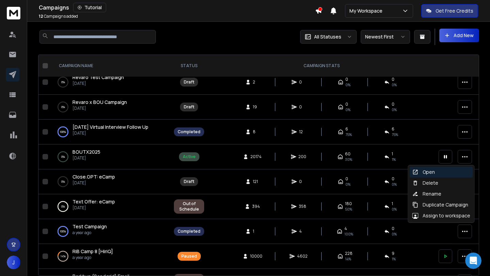
click at [411, 156] on div "20174 200 60 30 % 1 1 %" at bounding box center [321, 156] width 218 height 11
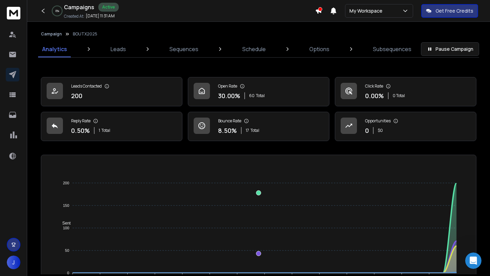
scroll to position [18, 0]
click at [114, 52] on p "Leads" at bounding box center [118, 49] width 15 height 8
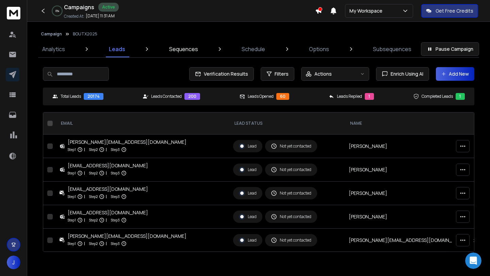
click at [191, 51] on p "Sequences" at bounding box center [183, 49] width 29 height 8
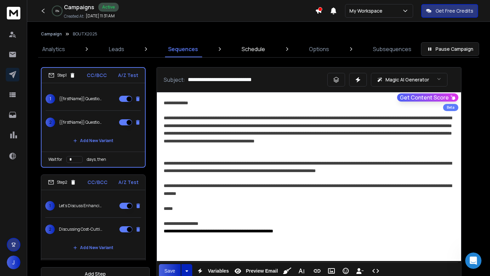
click at [262, 47] on p "Schedule" at bounding box center [253, 49] width 23 height 8
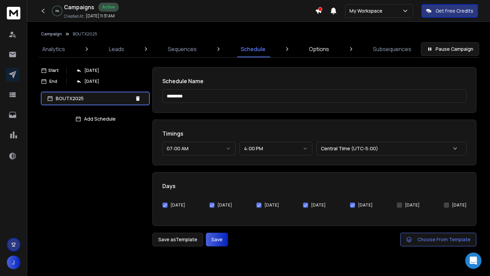
click at [319, 48] on p "Options" at bounding box center [319, 49] width 20 height 8
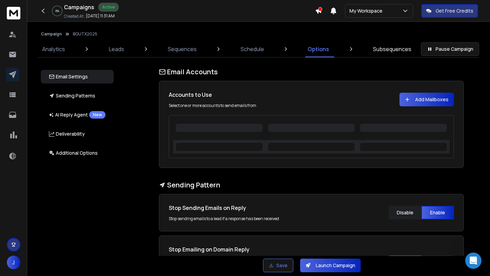
click at [381, 48] on p "Subsequences" at bounding box center [392, 49] width 38 height 8
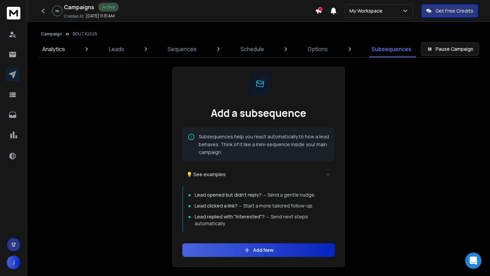
click at [56, 52] on p "Analytics" at bounding box center [53, 49] width 23 height 8
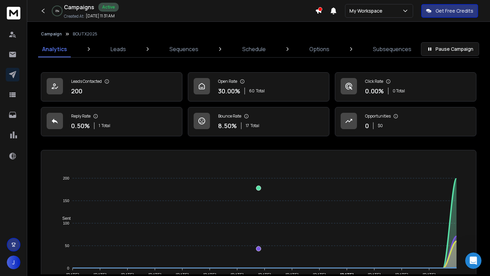
scroll to position [24, 0]
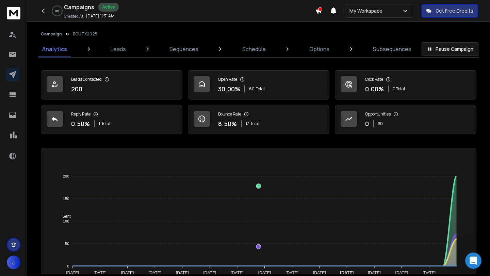
click at [253, 123] on span "Total" at bounding box center [254, 123] width 9 height 5
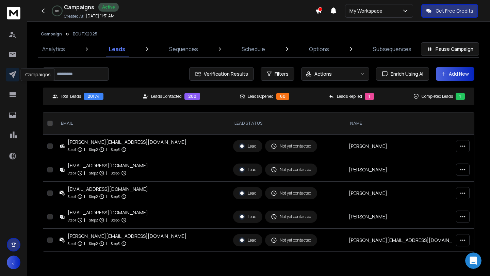
click at [12, 75] on icon at bounding box center [12, 74] width 7 height 7
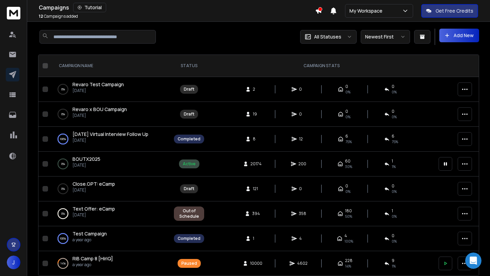
click at [91, 157] on span "BOUTX2025" at bounding box center [86, 159] width 28 height 6
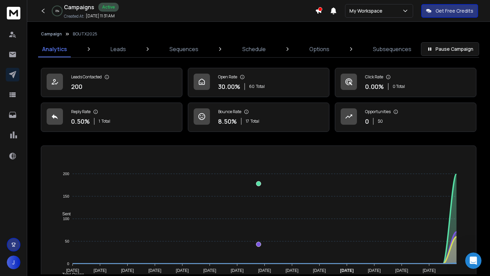
scroll to position [25, 0]
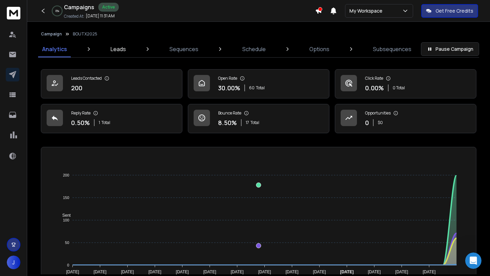
click at [123, 51] on p "Leads" at bounding box center [118, 49] width 15 height 8
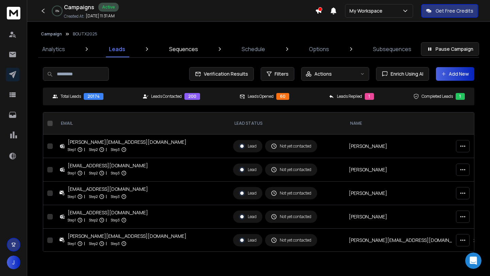
click at [184, 49] on p "Sequences" at bounding box center [183, 49] width 29 height 8
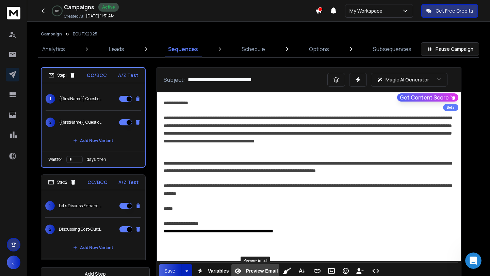
click at [256, 268] on span "Preview Email" at bounding box center [261, 271] width 35 height 6
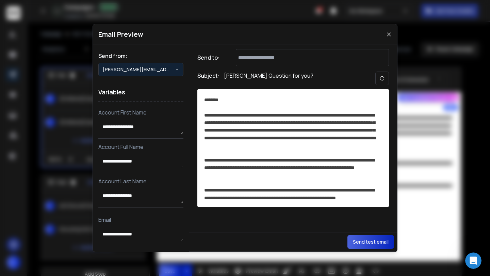
click at [176, 69] on icon "button" at bounding box center [177, 69] width 4 height 7
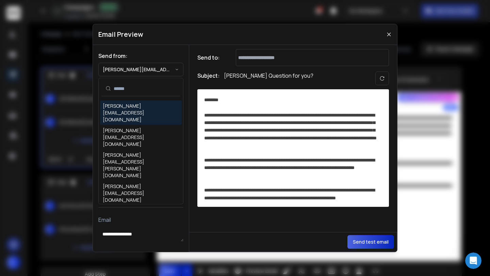
click at [389, 33] on icon at bounding box center [388, 34] width 5 height 5
